Goal: Task Accomplishment & Management: Use online tool/utility

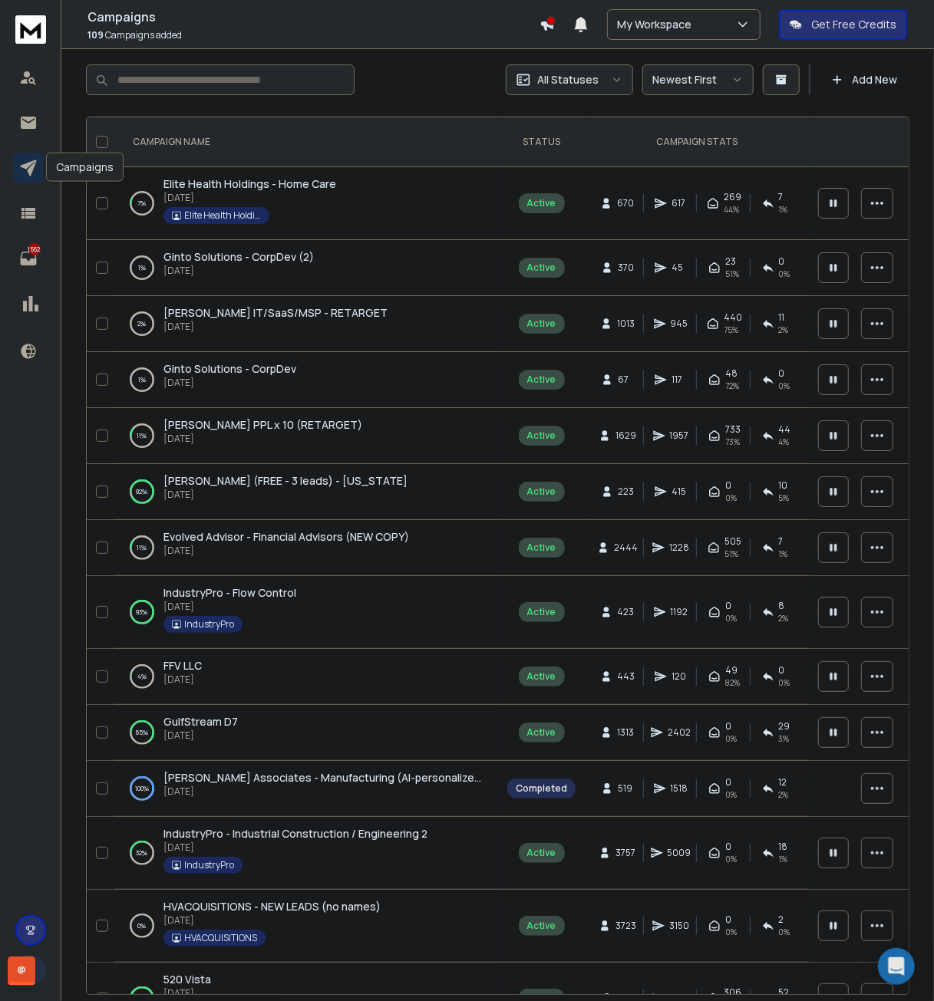
click at [253, 311] on span "[PERSON_NAME] IT/SaaS/MSP - RETARGET" at bounding box center [275, 312] width 224 height 15
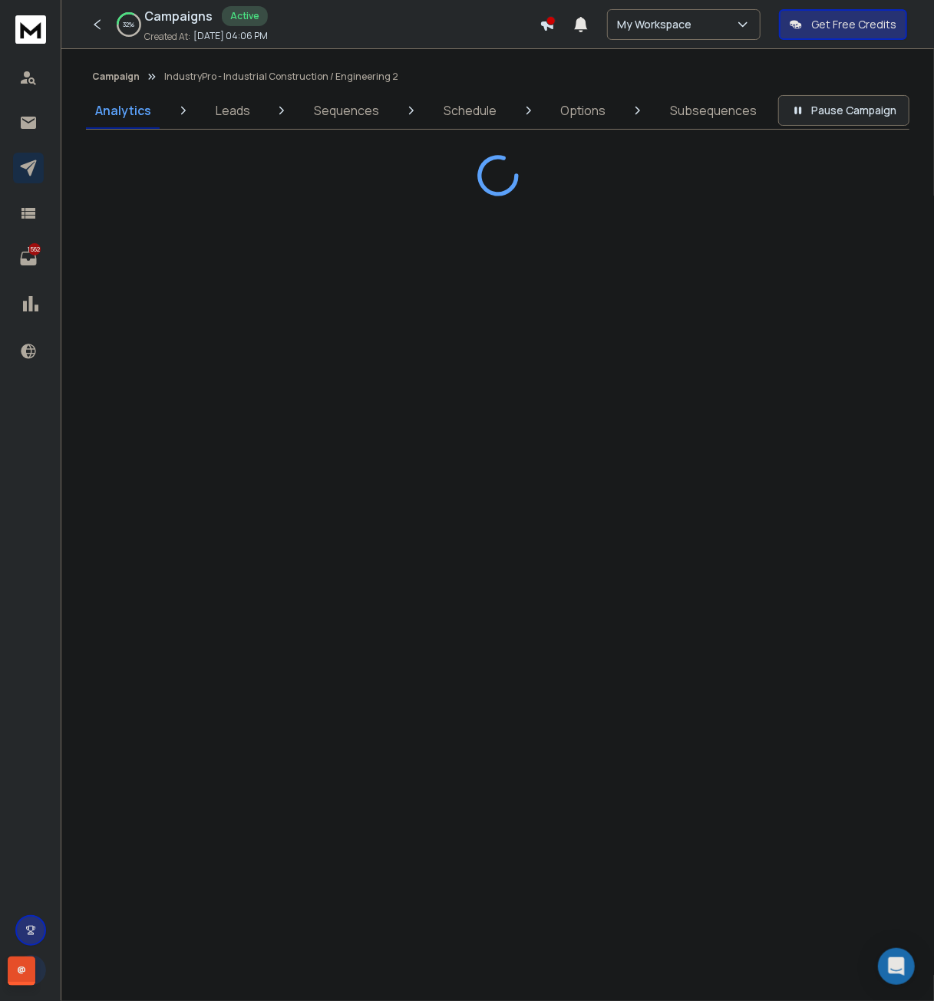
click at [224, 102] on p "Leads" at bounding box center [233, 110] width 35 height 18
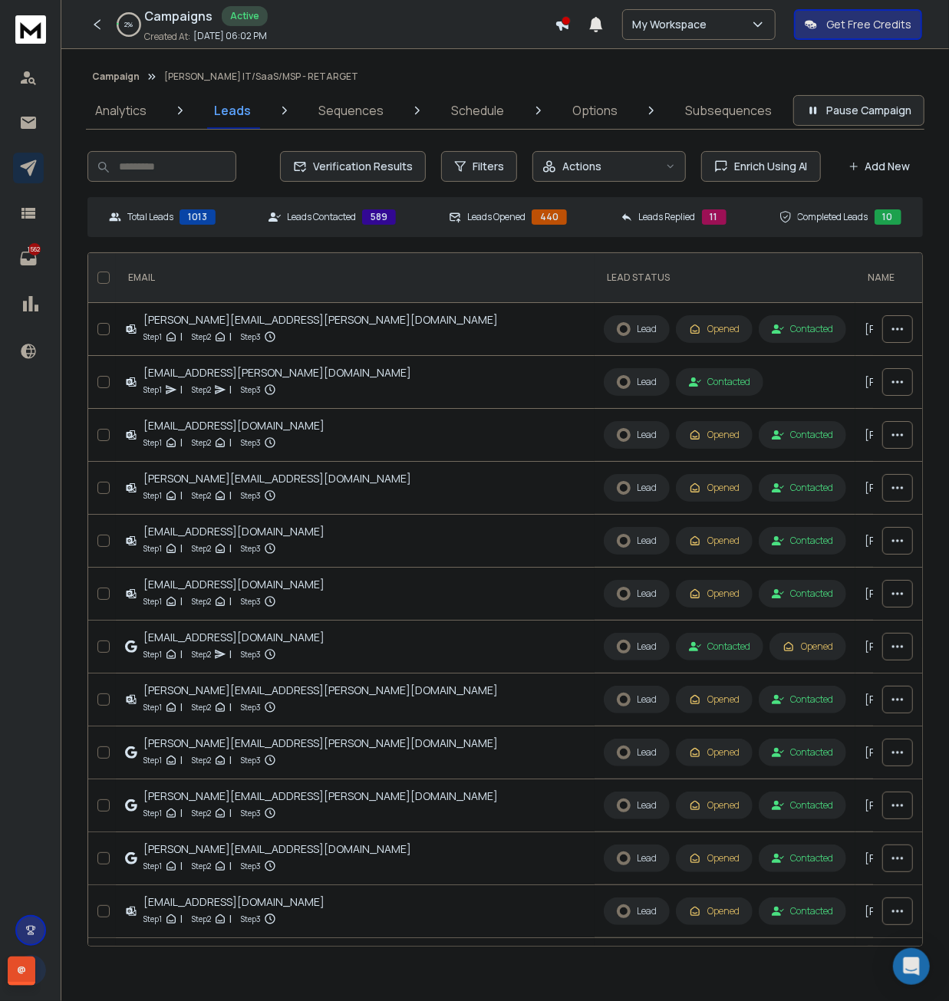
click at [881, 166] on button "Add New" at bounding box center [879, 166] width 87 height 31
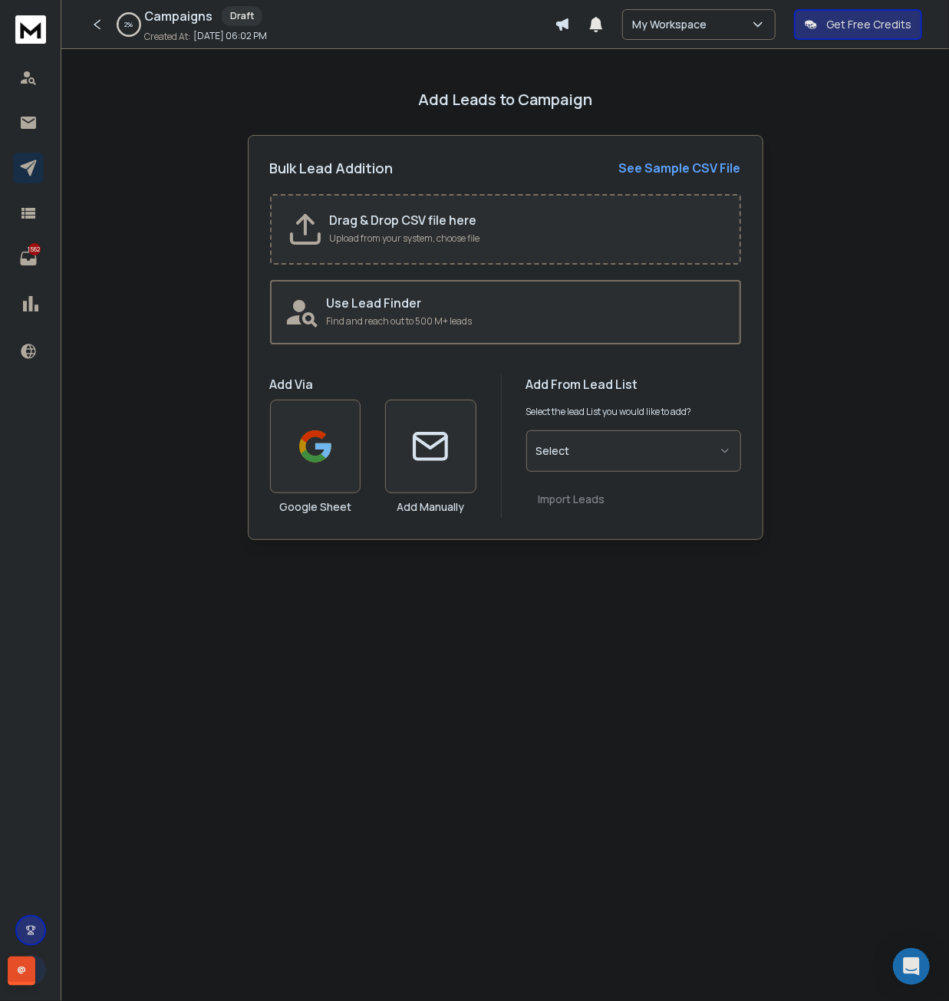
click at [592, 216] on h2 "Drag & Drop CSV file here" at bounding box center [527, 220] width 394 height 18
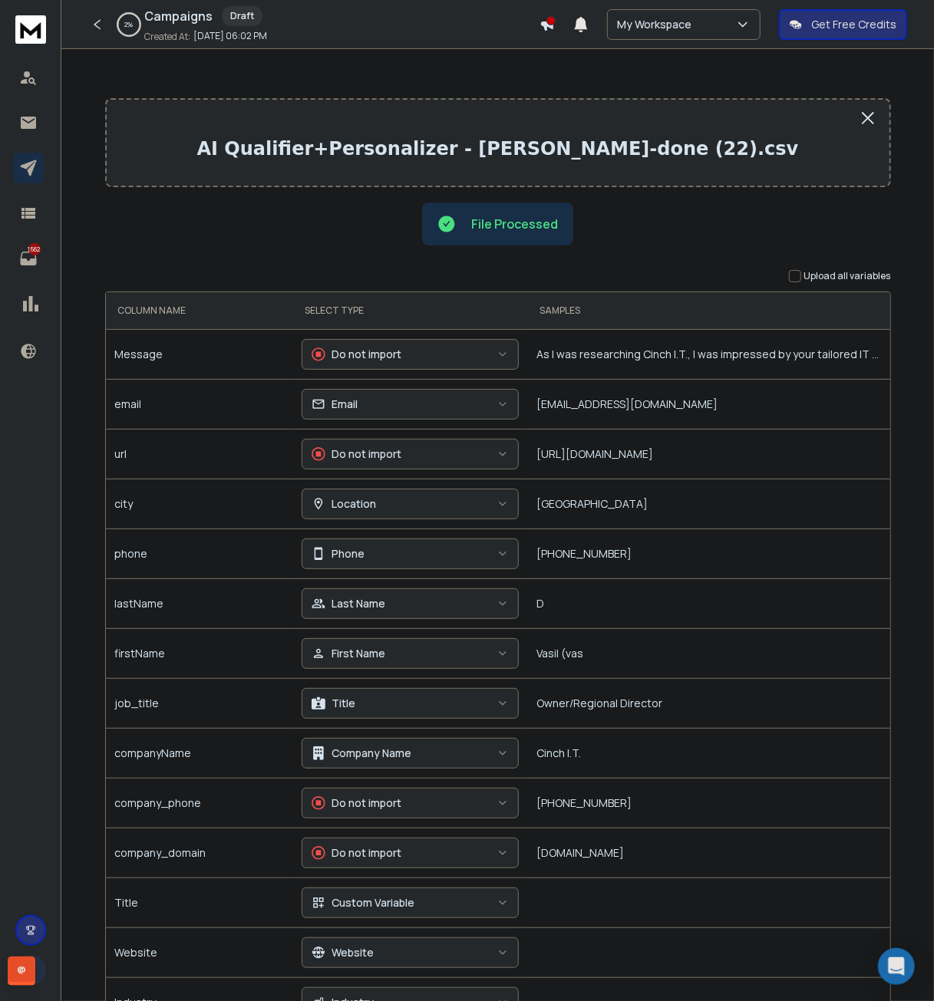
click at [390, 342] on button "Do not import" at bounding box center [410, 354] width 217 height 31
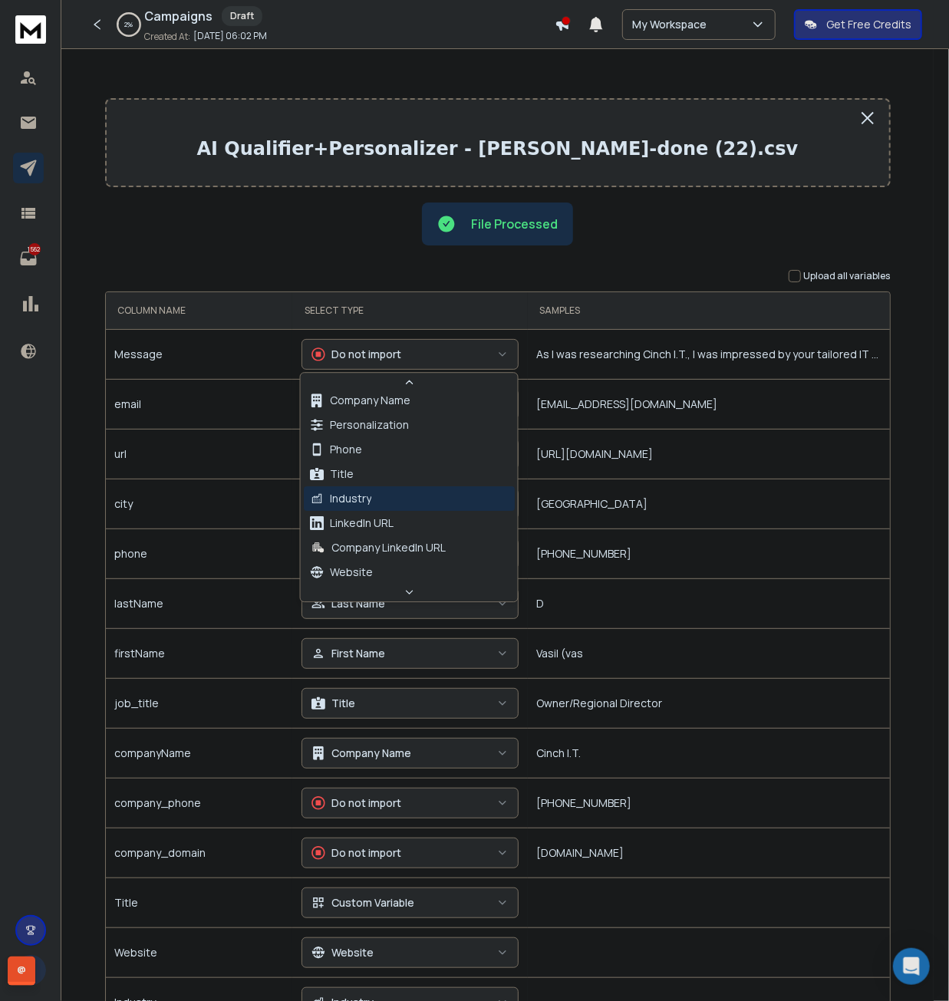
scroll to position [53, 0]
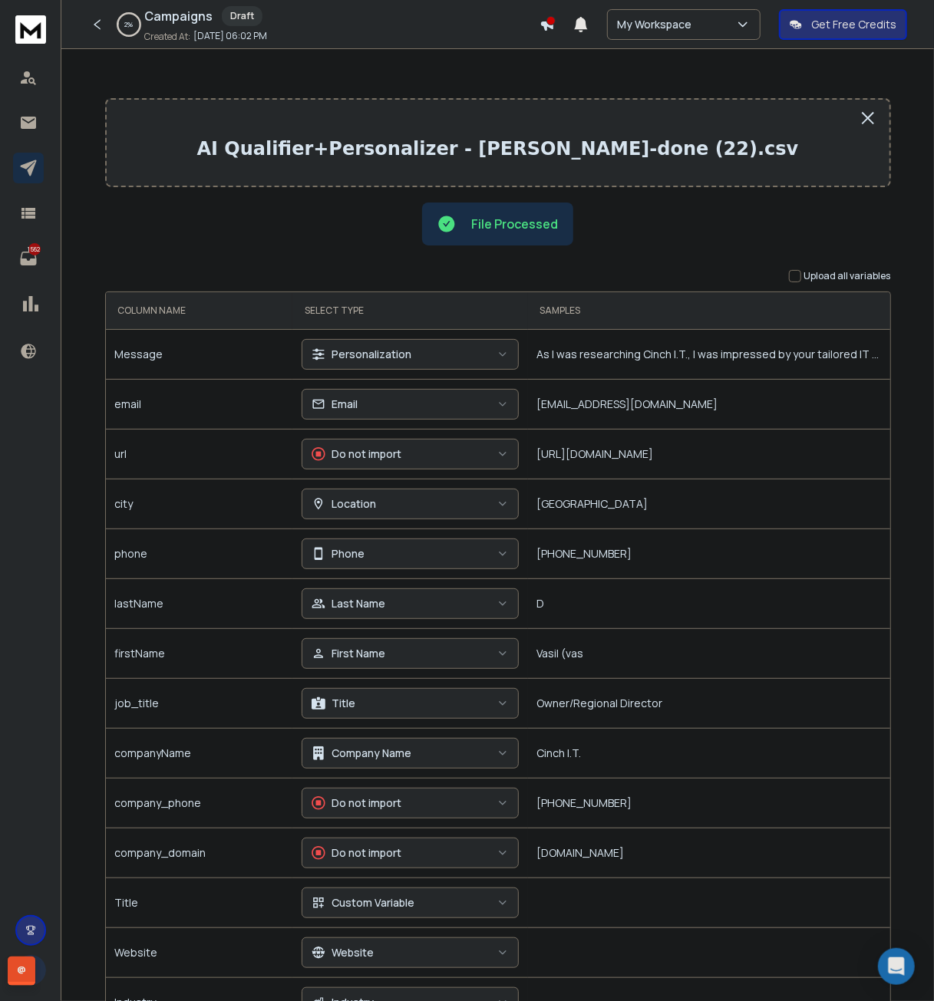
click at [436, 443] on button "Do not import" at bounding box center [410, 454] width 217 height 31
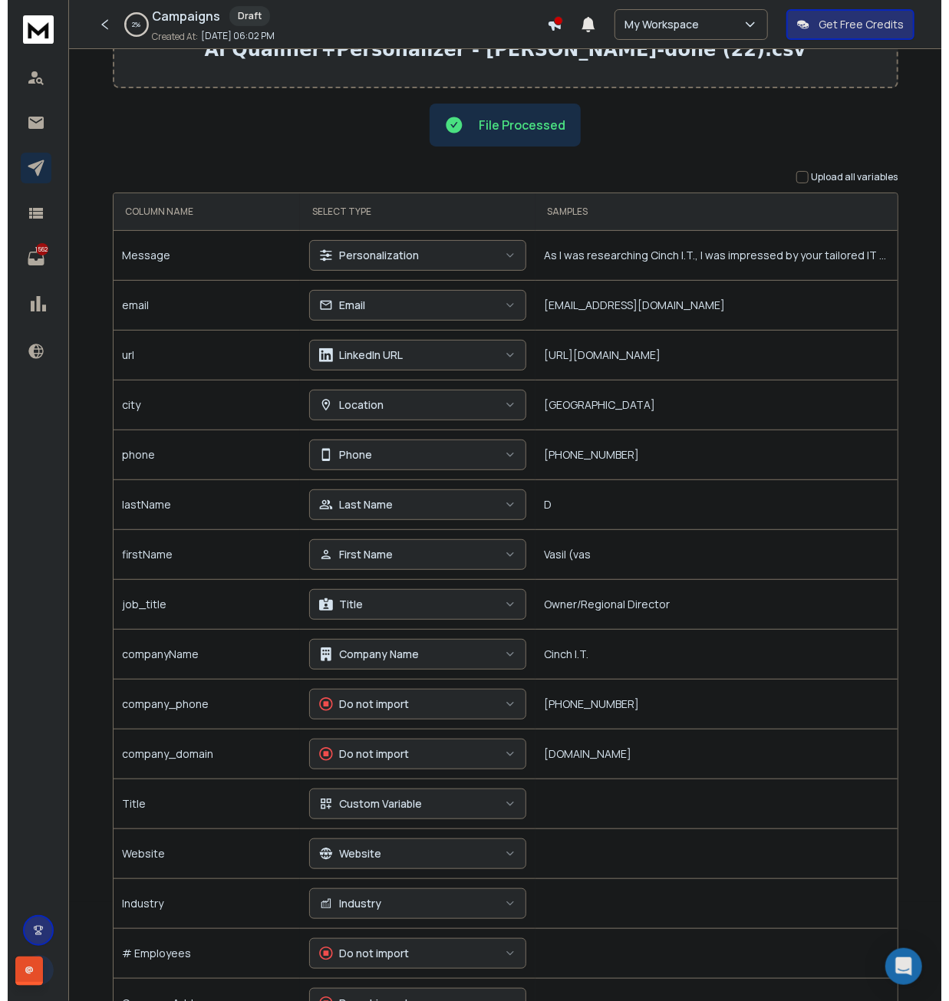
scroll to position [204, 0]
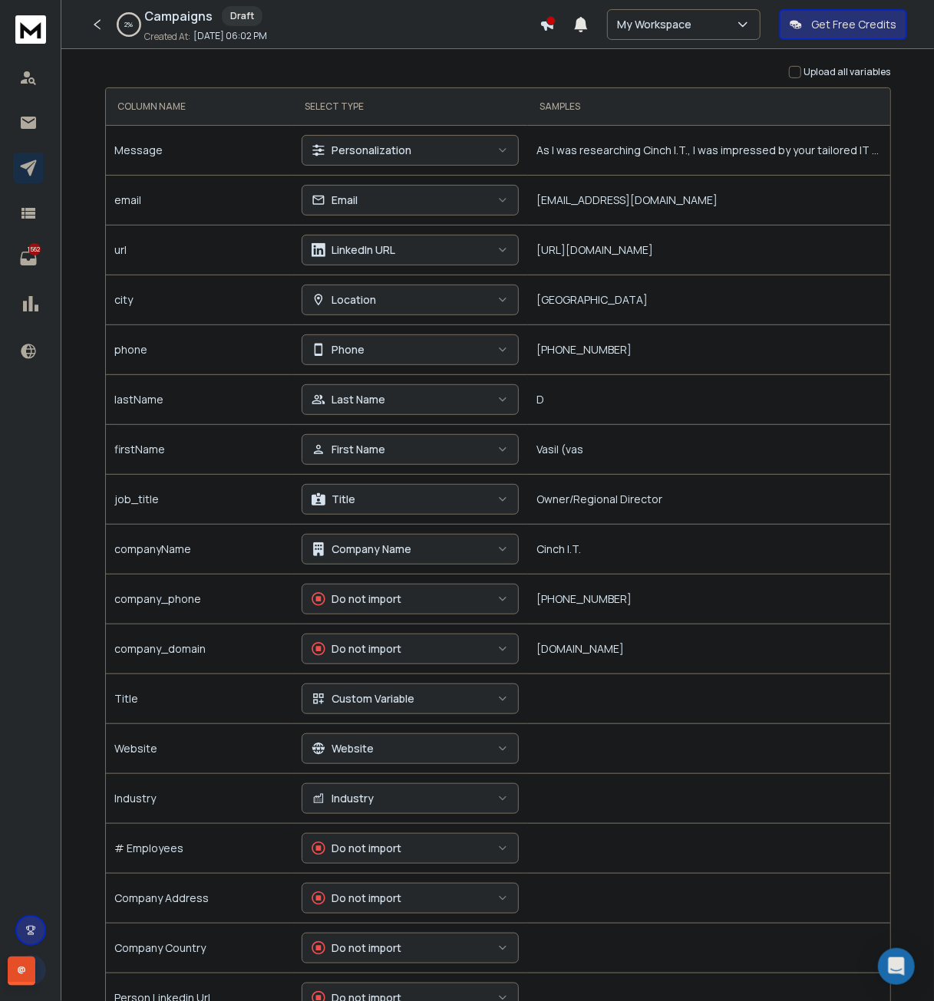
click at [422, 641] on button "Do not import" at bounding box center [410, 649] width 217 height 31
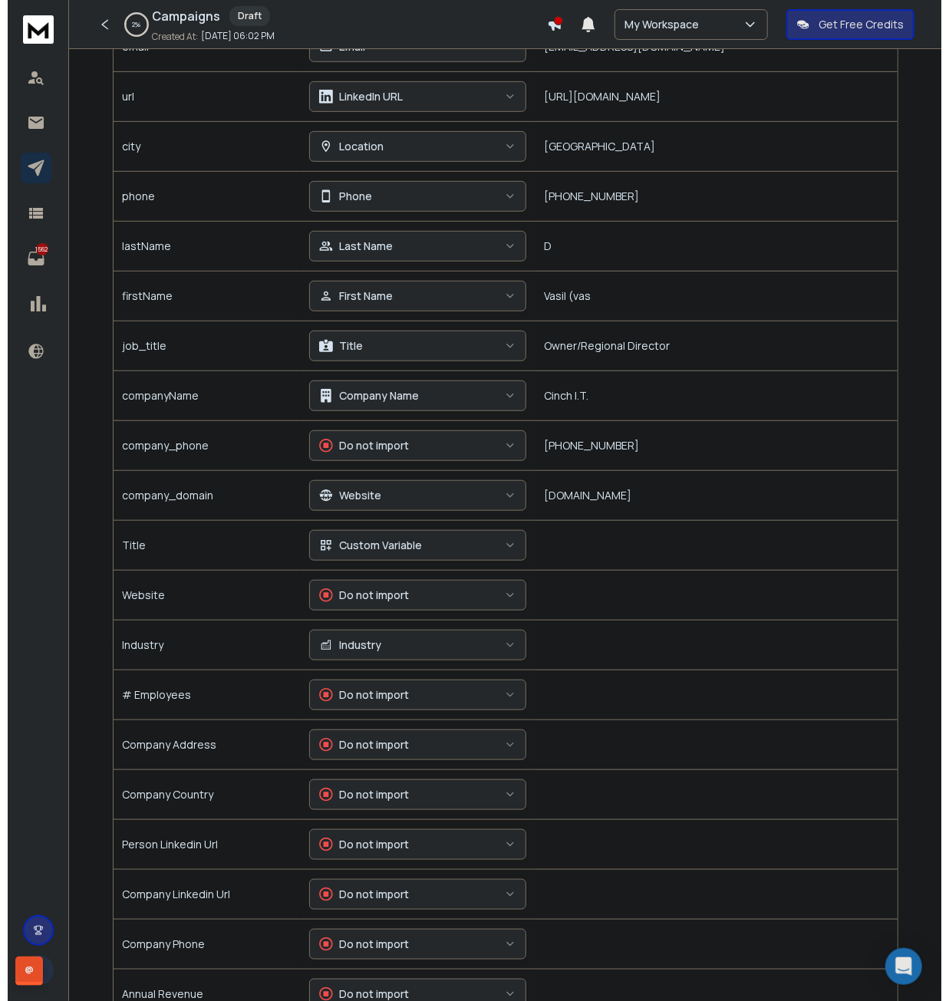
scroll to position [614, 0]
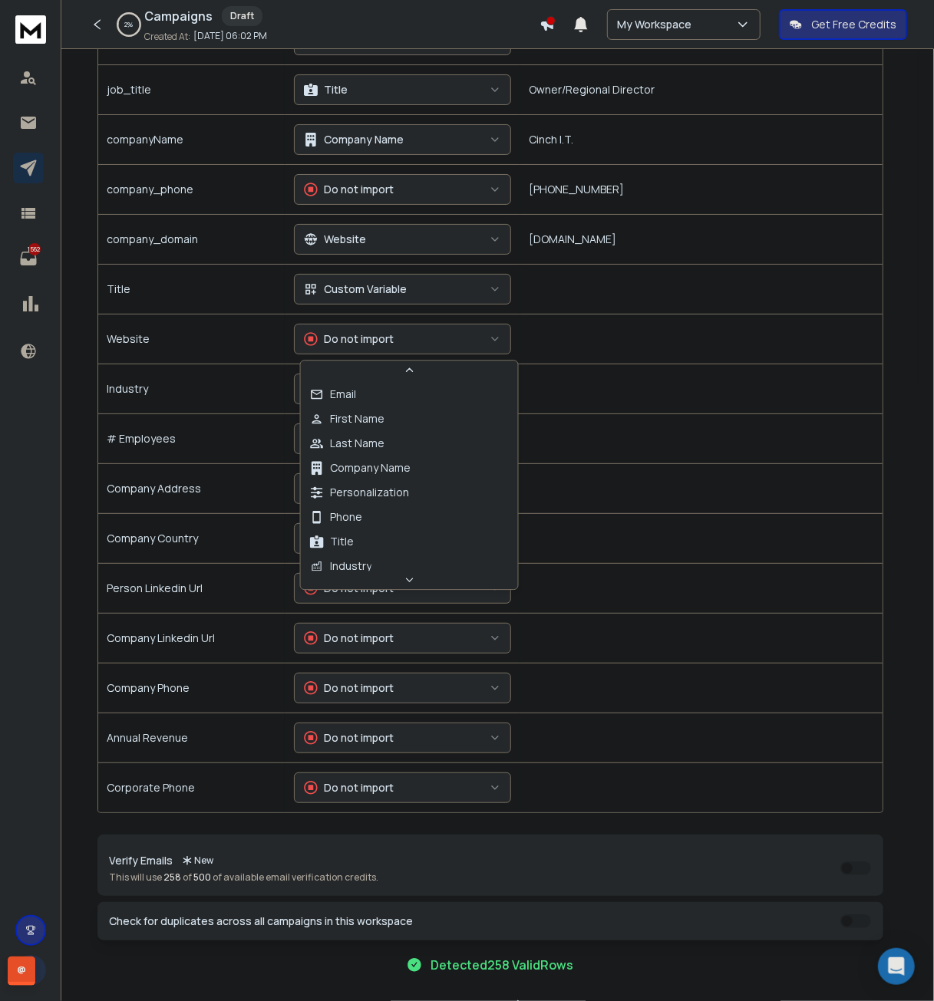
click at [421, 348] on button "Do not import" at bounding box center [402, 339] width 217 height 31
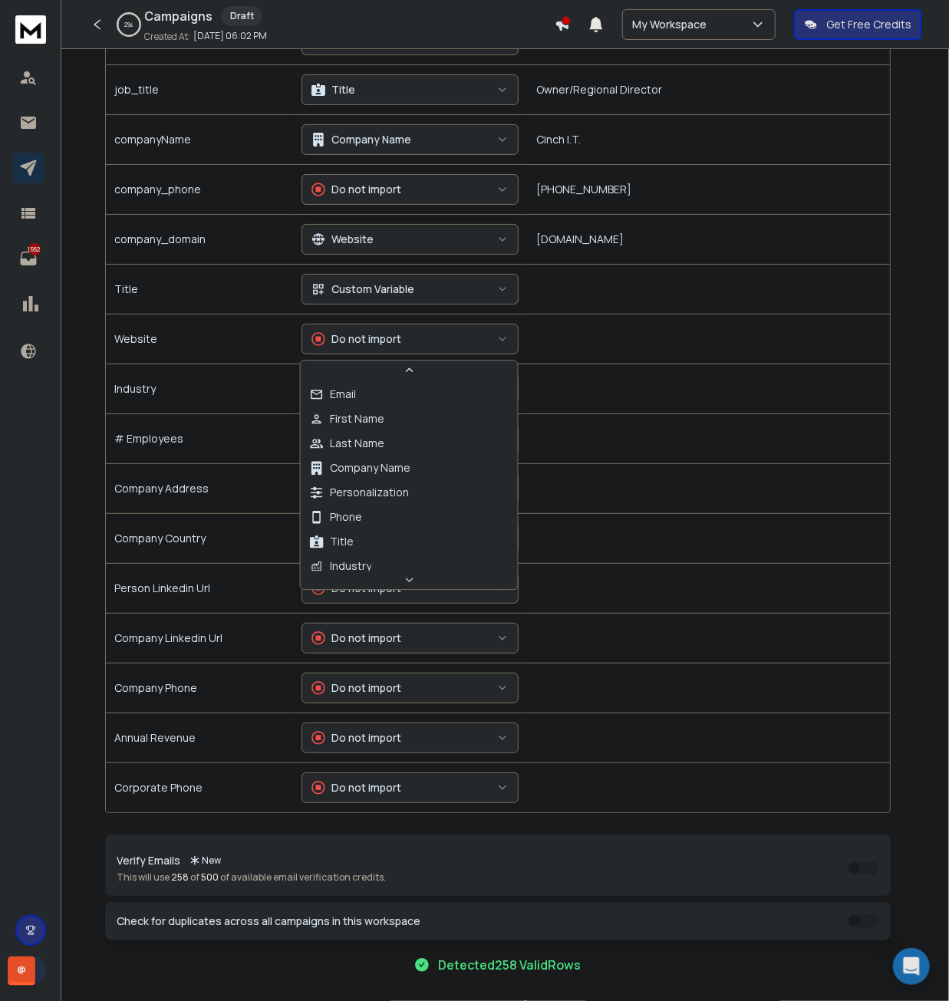
scroll to position [155, 0]
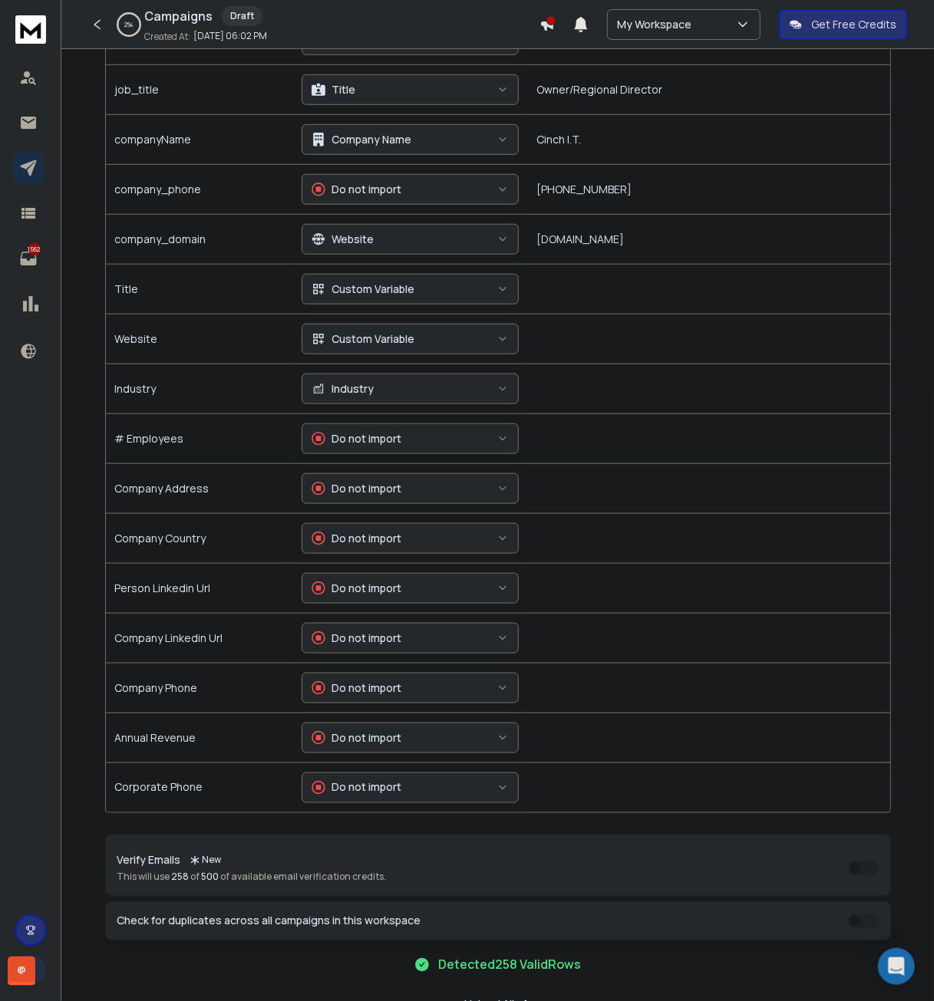
click at [425, 437] on button "Do not import" at bounding box center [410, 439] width 217 height 31
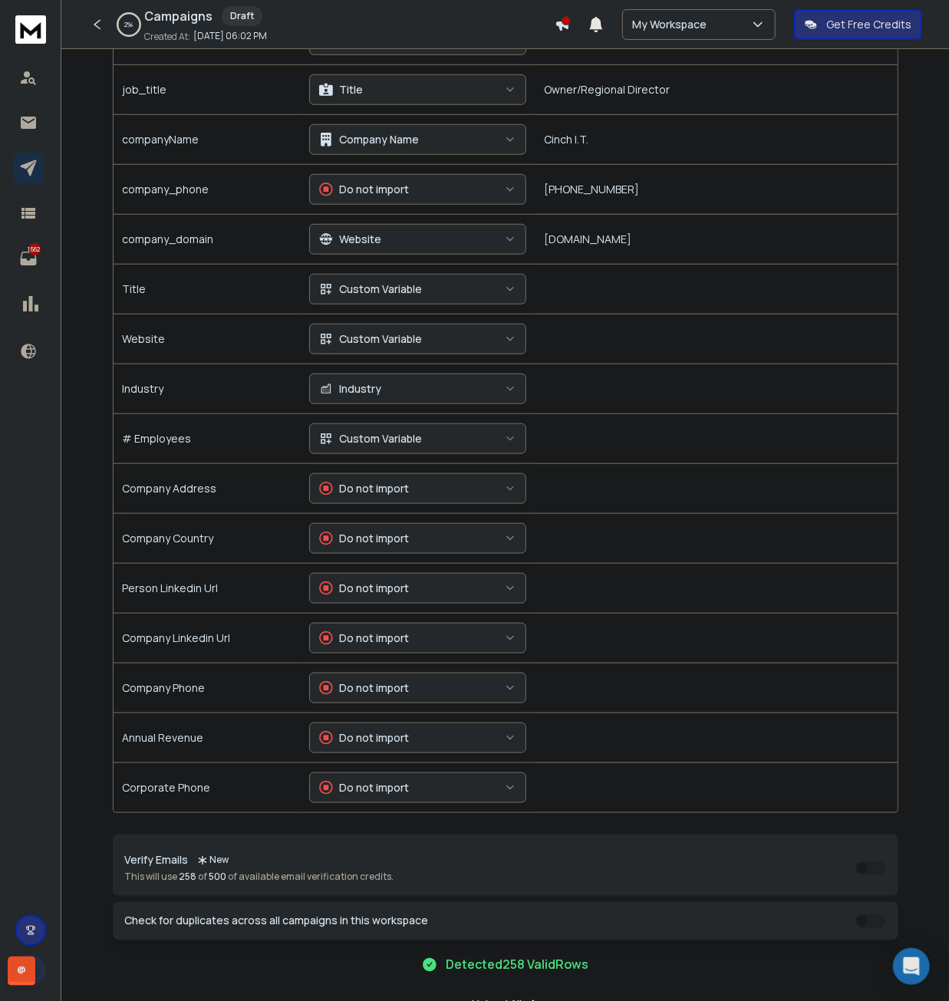
click at [433, 486] on button "Do not import" at bounding box center [417, 488] width 217 height 31
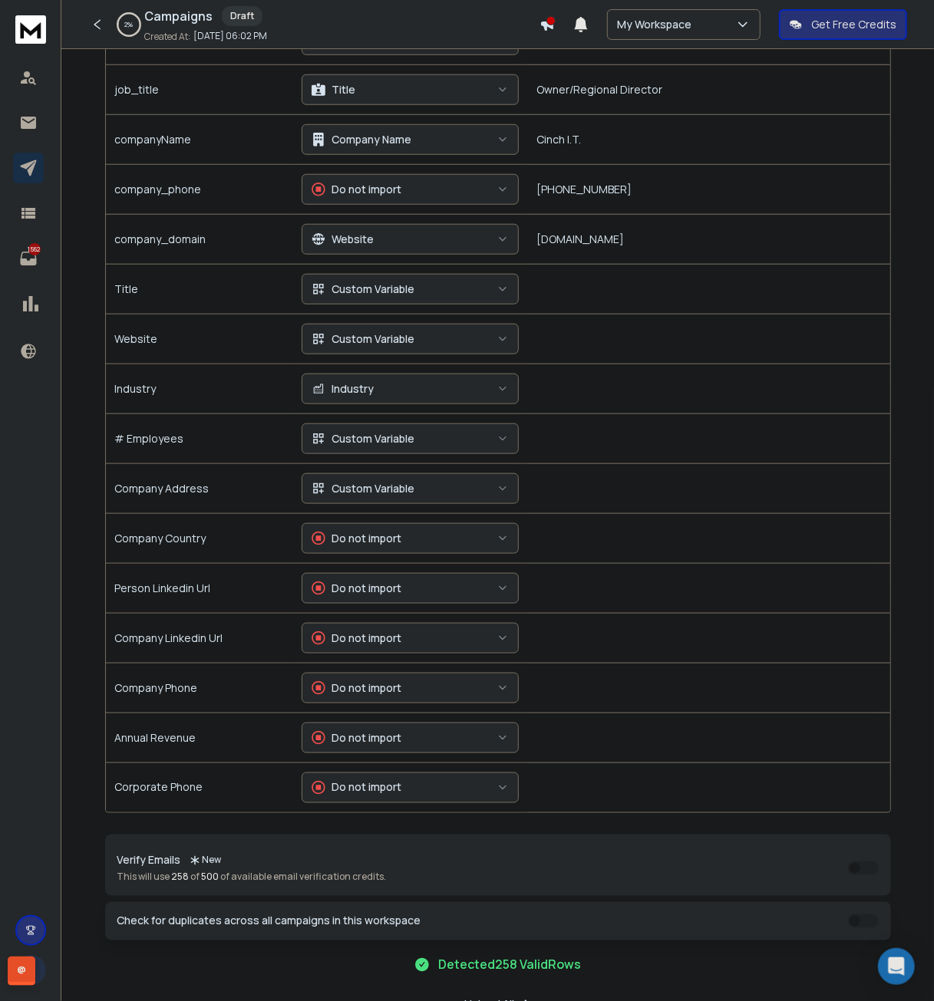
click at [403, 587] on button "Do not import" at bounding box center [410, 588] width 217 height 31
click at [400, 635] on button "Do not import" at bounding box center [410, 638] width 217 height 31
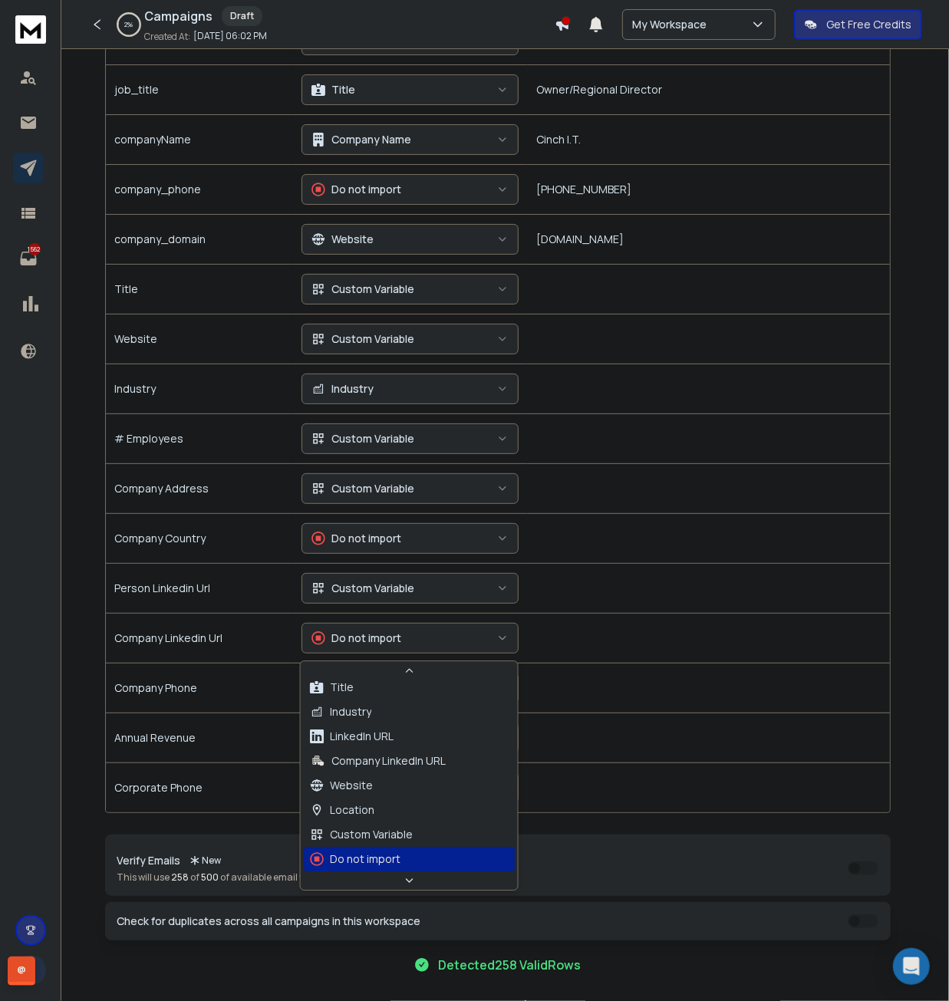
click at [90, 734] on div "AI Qualifier+Personalizer - [PERSON_NAME]-done (22).csv File Processed Upload a…" at bounding box center [467, 215] width 934 height 1659
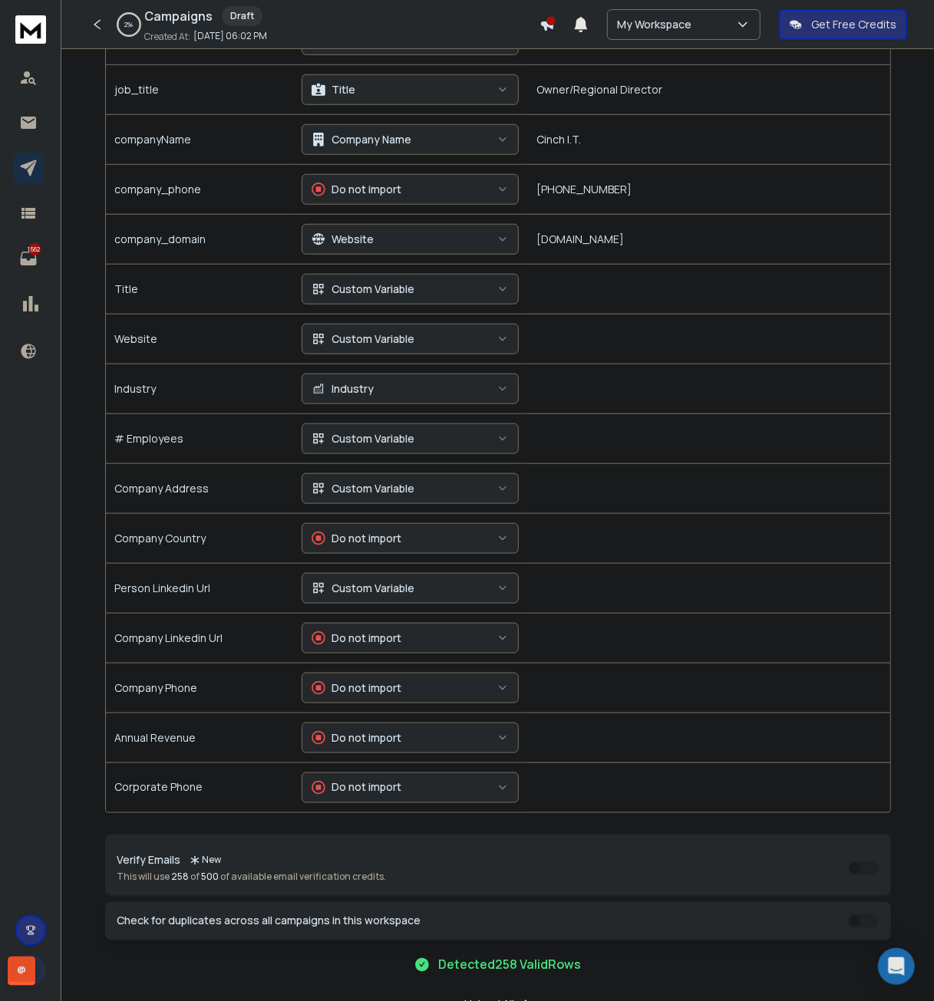
click at [375, 740] on div "Do not import" at bounding box center [357, 737] width 90 height 15
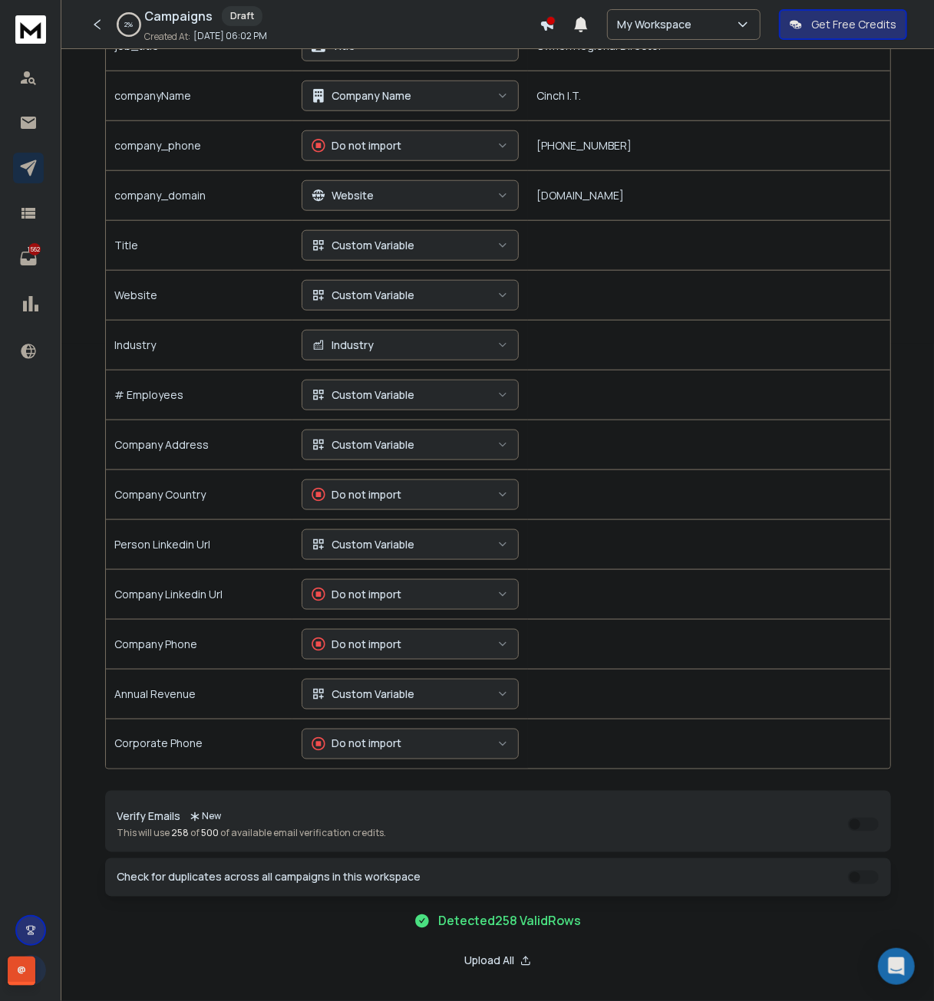
click at [499, 956] on button "Upload All" at bounding box center [497, 961] width 91 height 31
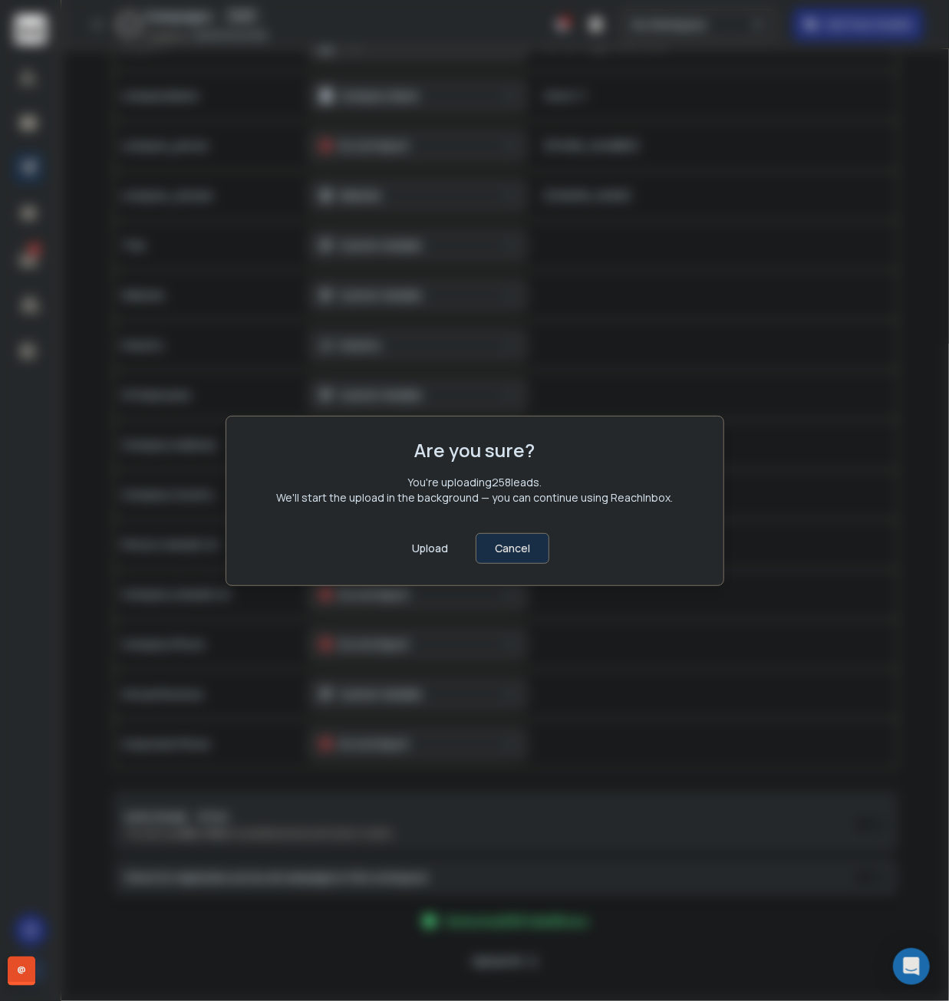
click at [418, 538] on button "Upload" at bounding box center [430, 548] width 61 height 31
